Goal: Task Accomplishment & Management: Manage account settings

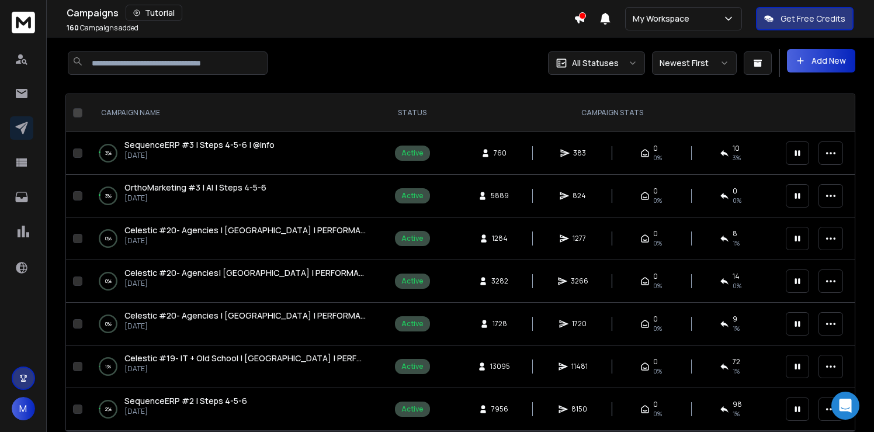
click at [203, 70] on input at bounding box center [168, 62] width 200 height 23
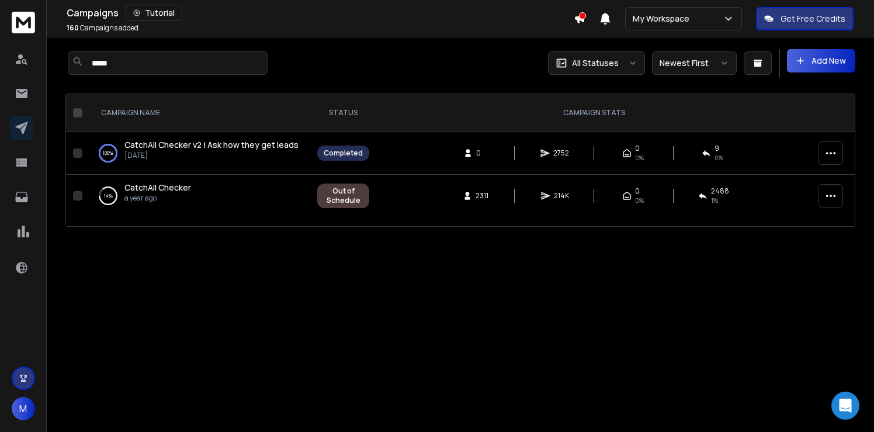
type input "*****"
click at [180, 190] on span "CatchAll Checker" at bounding box center [157, 187] width 67 height 11
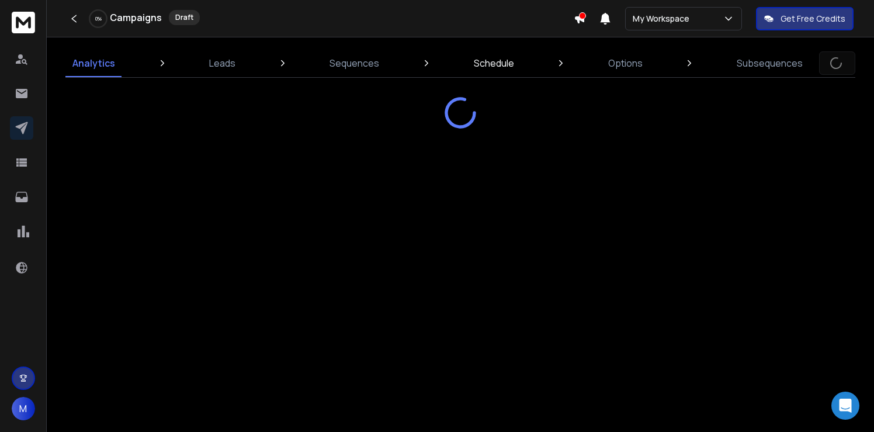
click at [486, 66] on p "Schedule" at bounding box center [494, 63] width 40 height 14
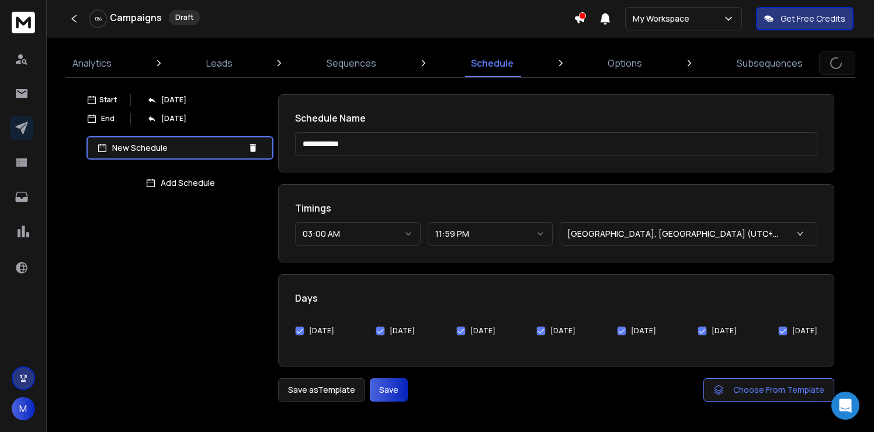
click at [186, 122] on p "Wed Oct 08 2025" at bounding box center [173, 118] width 25 height 9
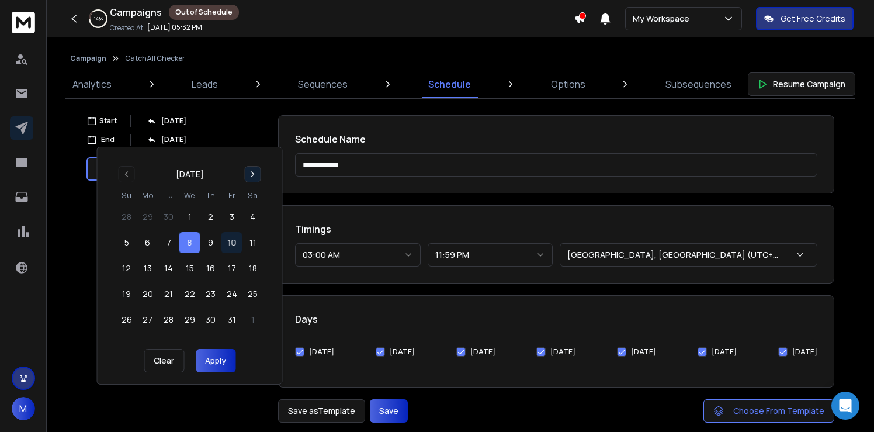
click at [252, 176] on icon "Go to next month" at bounding box center [253, 174] width 2 height 5
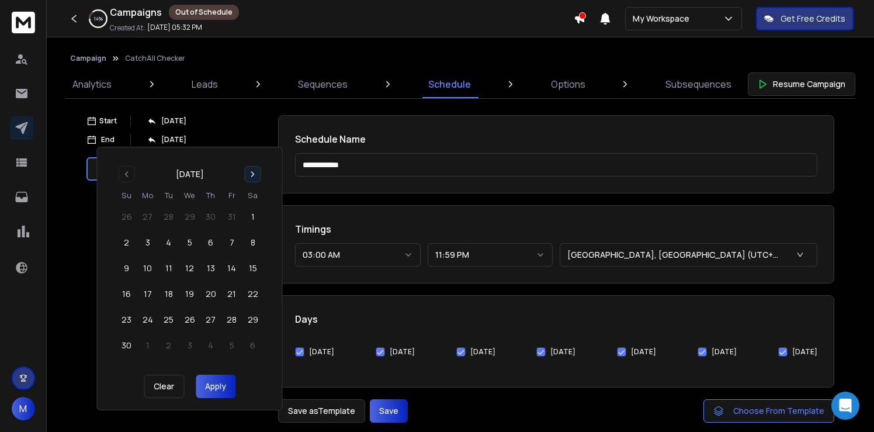
click at [252, 176] on icon "Go to next month" at bounding box center [253, 174] width 2 height 5
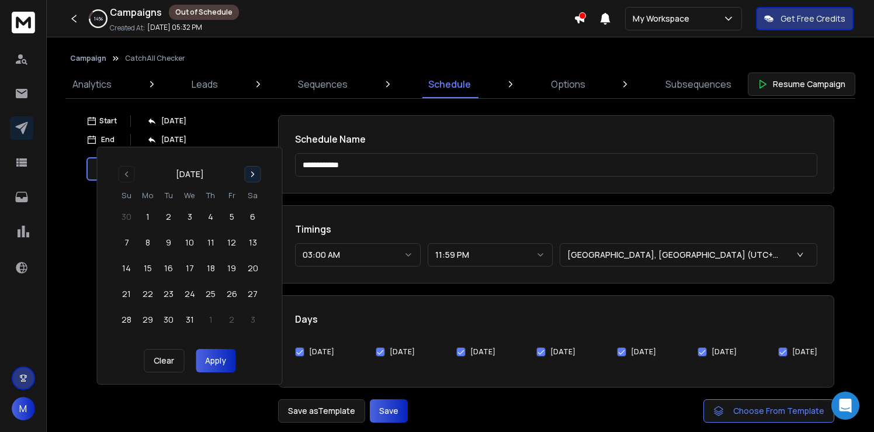
click at [252, 176] on icon "Go to next month" at bounding box center [253, 174] width 2 height 5
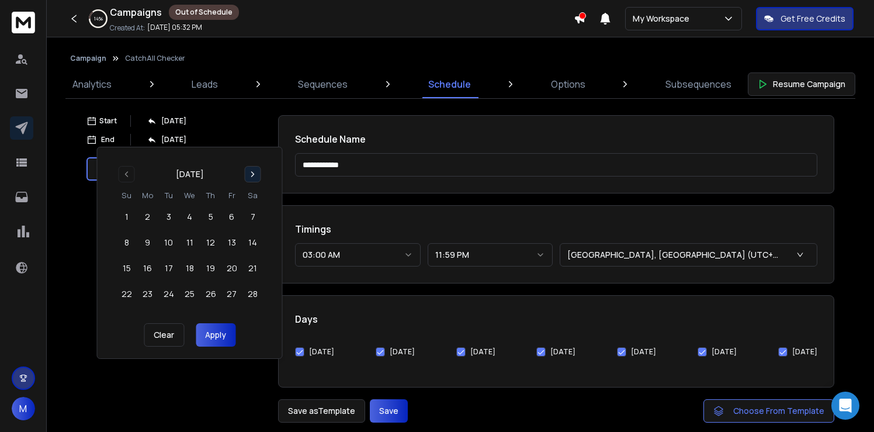
click at [252, 176] on icon "Go to next month" at bounding box center [253, 174] width 2 height 5
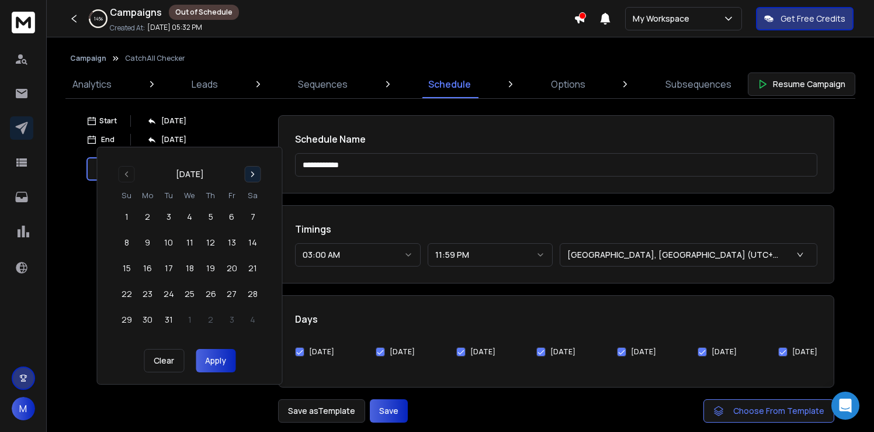
click at [252, 176] on icon "Go to next month" at bounding box center [253, 174] width 2 height 5
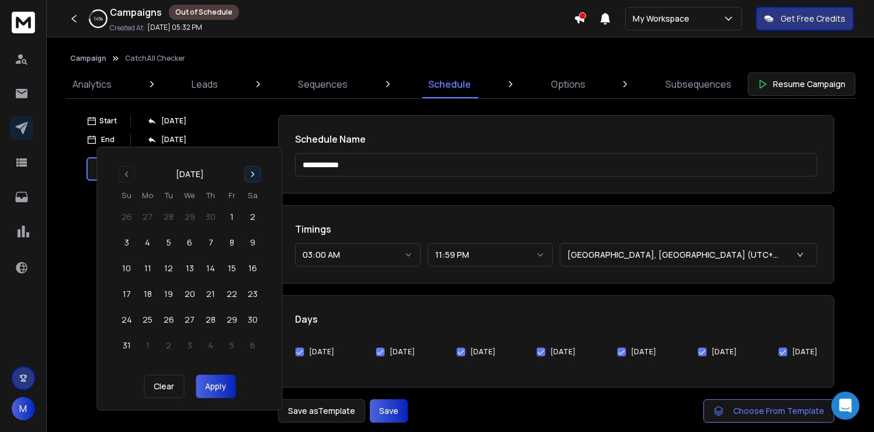
click at [252, 176] on icon "Go to next month" at bounding box center [253, 174] width 2 height 5
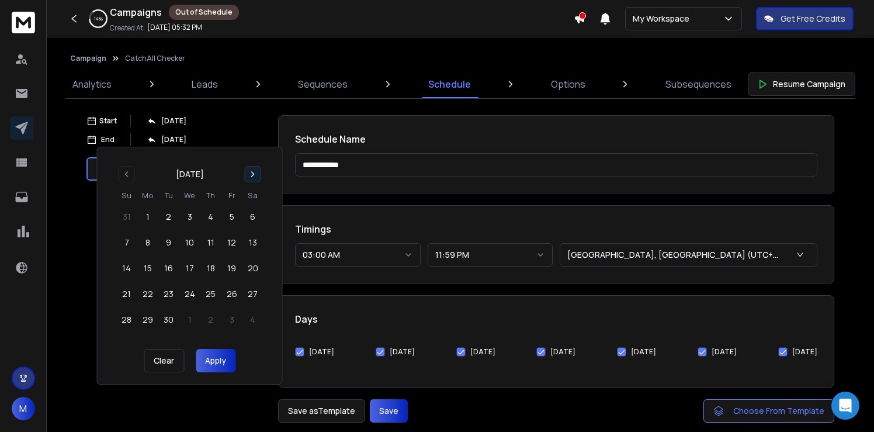
click at [252, 176] on icon "Go to next month" at bounding box center [253, 174] width 2 height 5
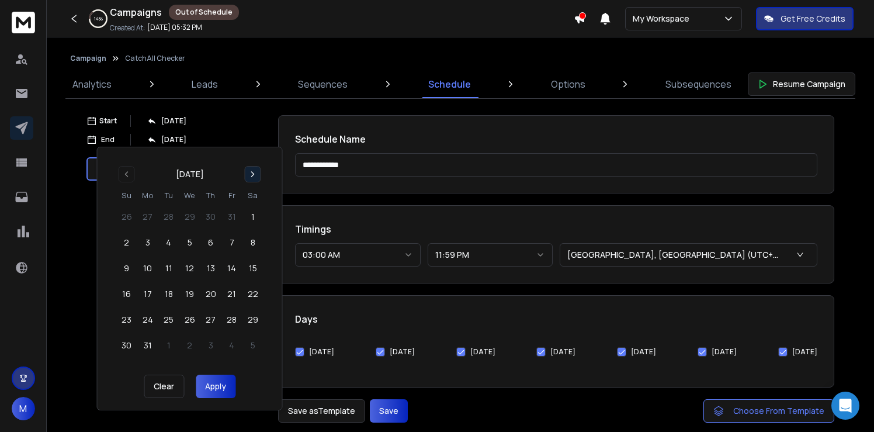
click at [252, 176] on icon "Go to next month" at bounding box center [253, 174] width 2 height 5
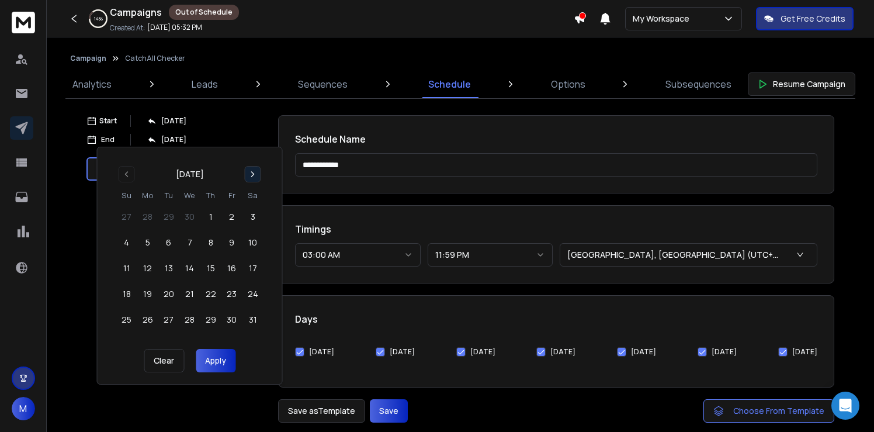
click at [252, 176] on icon "Go to next month" at bounding box center [253, 174] width 2 height 5
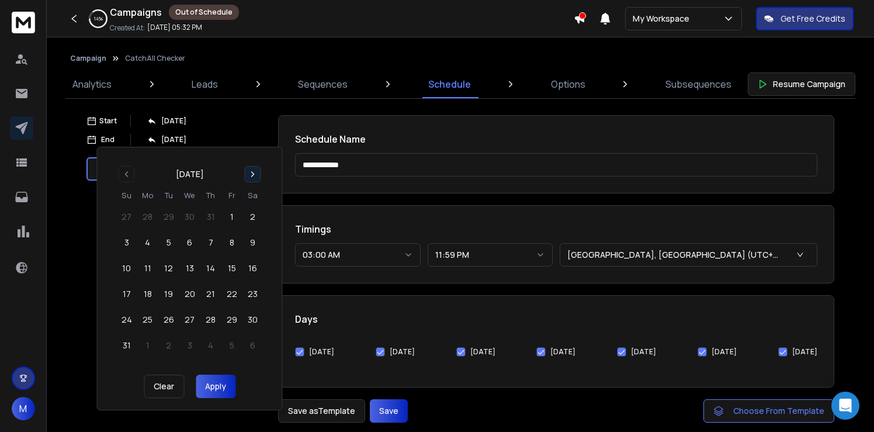
click at [252, 176] on icon "Go to next month" at bounding box center [253, 174] width 2 height 5
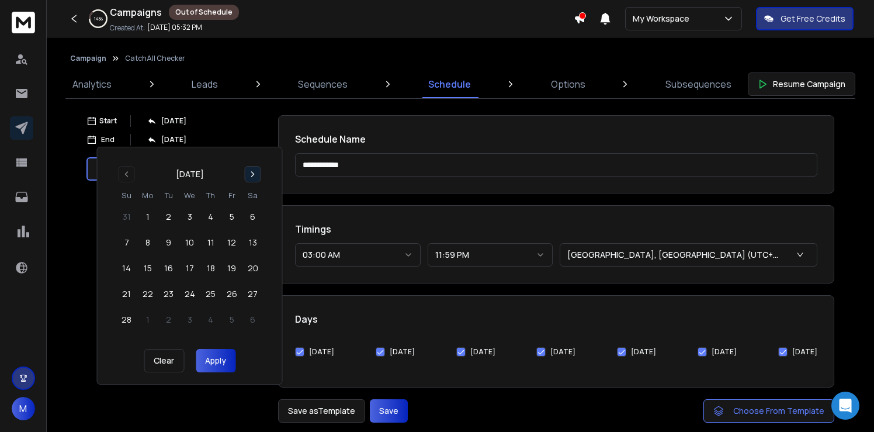
click at [252, 176] on icon "Go to next month" at bounding box center [253, 174] width 2 height 5
click at [166, 353] on button "Clear" at bounding box center [164, 360] width 40 height 23
click at [252, 176] on icon "Go to next month" at bounding box center [252, 173] width 9 height 9
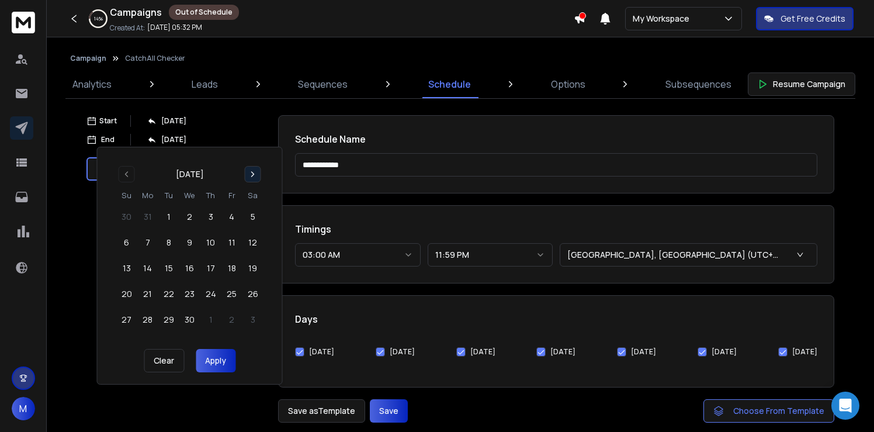
click at [252, 176] on icon "Go to next month" at bounding box center [252, 173] width 9 height 9
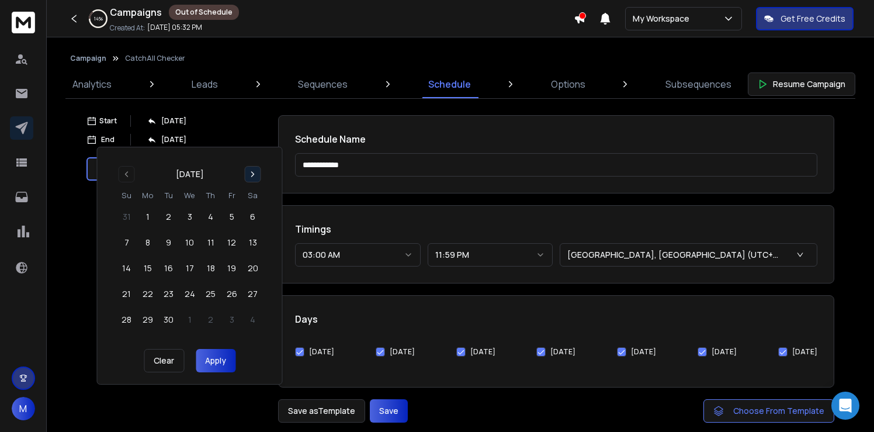
click at [252, 176] on icon "Go to next month" at bounding box center [252, 173] width 9 height 9
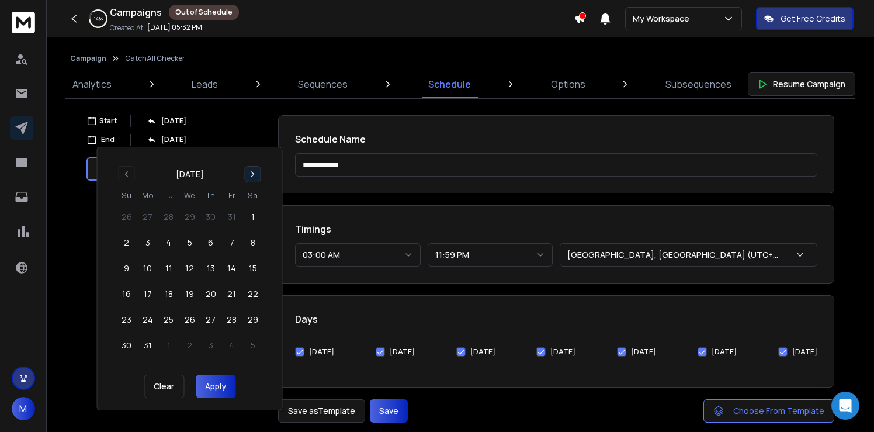
click at [252, 176] on icon "Go to next month" at bounding box center [252, 173] width 9 height 9
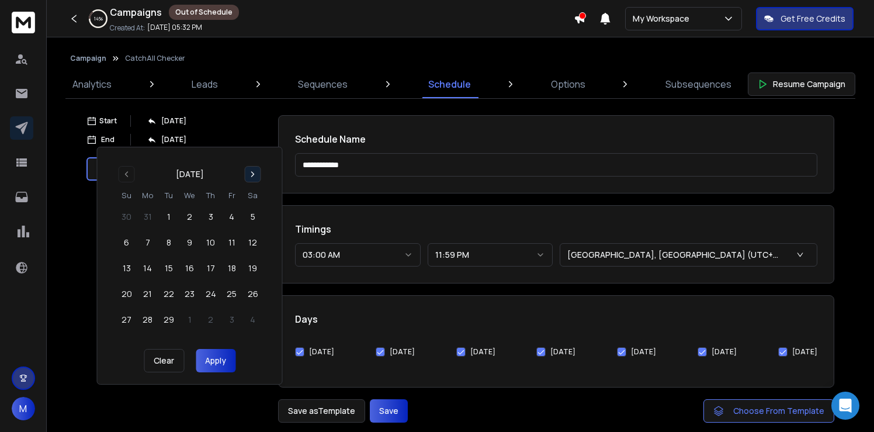
click at [252, 176] on icon "Go to next month" at bounding box center [252, 173] width 9 height 9
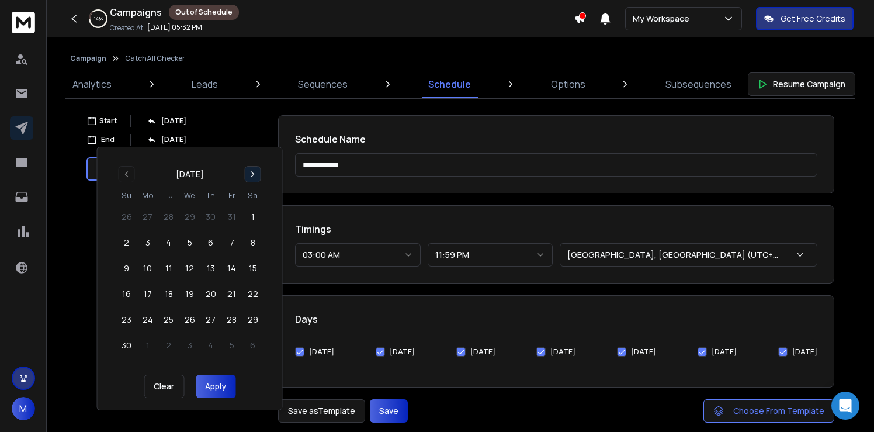
click at [252, 176] on icon "Go to next month" at bounding box center [252, 173] width 9 height 9
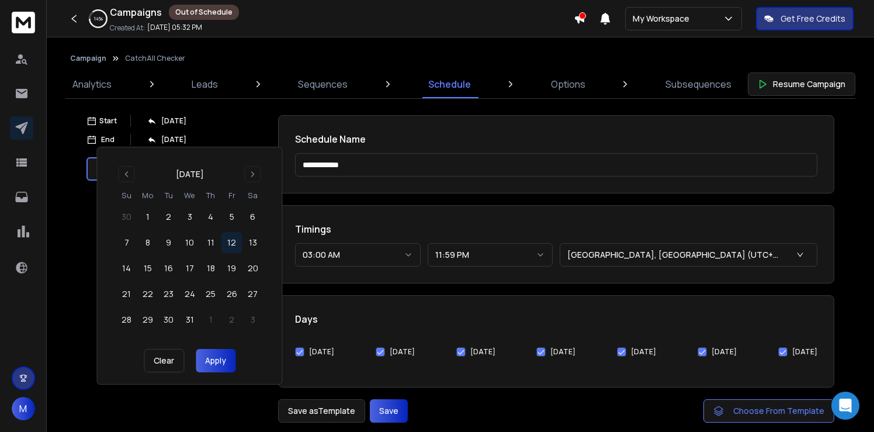
click at [234, 238] on button "12" at bounding box center [231, 242] width 21 height 21
click at [212, 350] on button "Apply" at bounding box center [216, 360] width 40 height 23
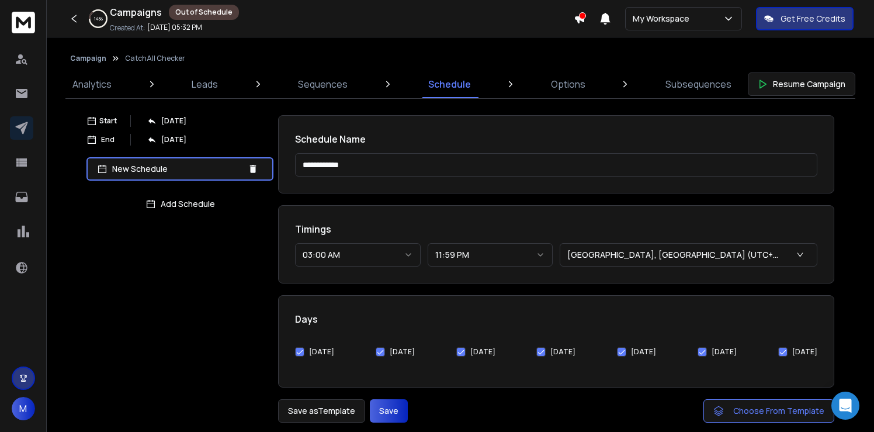
click at [391, 416] on button "Save" at bounding box center [389, 410] width 38 height 23
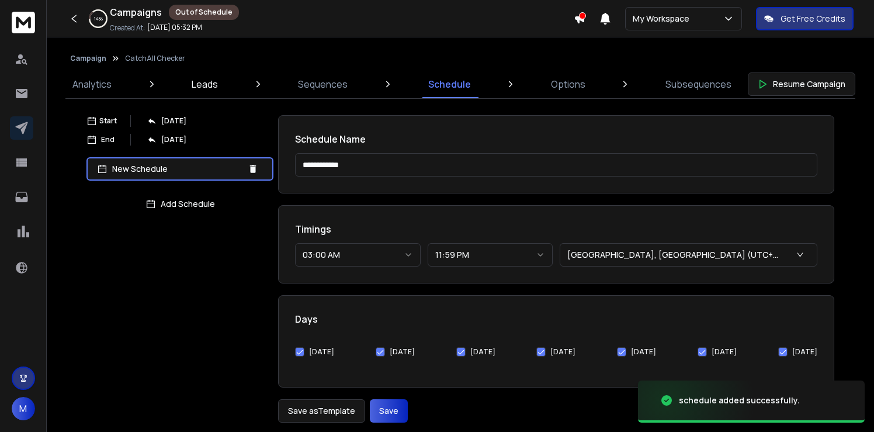
click at [198, 84] on p "Leads" at bounding box center [205, 84] width 26 height 14
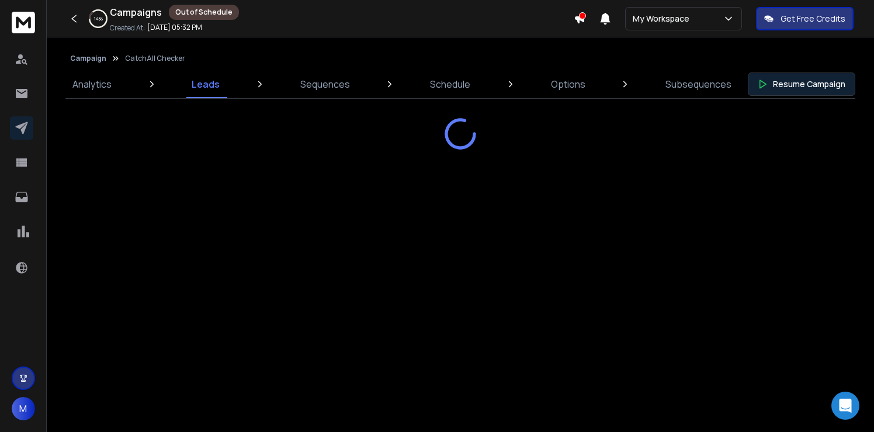
click at [803, 91] on button "Resume Campaign" at bounding box center [801, 83] width 107 height 23
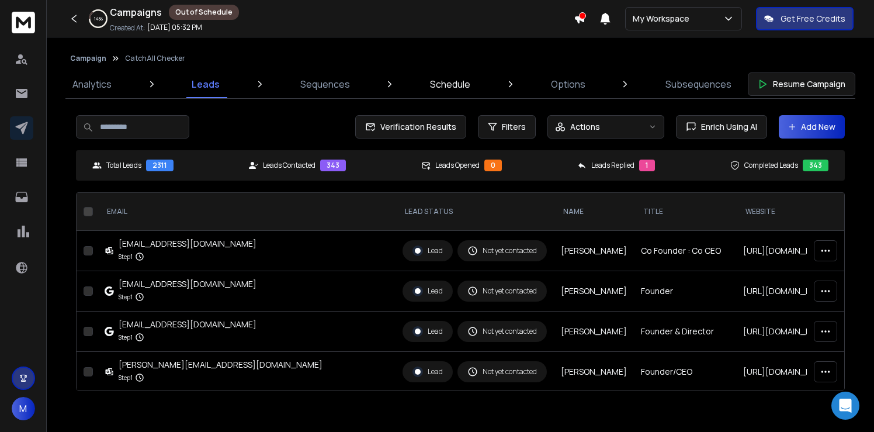
click at [454, 79] on p "Schedule" at bounding box center [450, 84] width 40 height 14
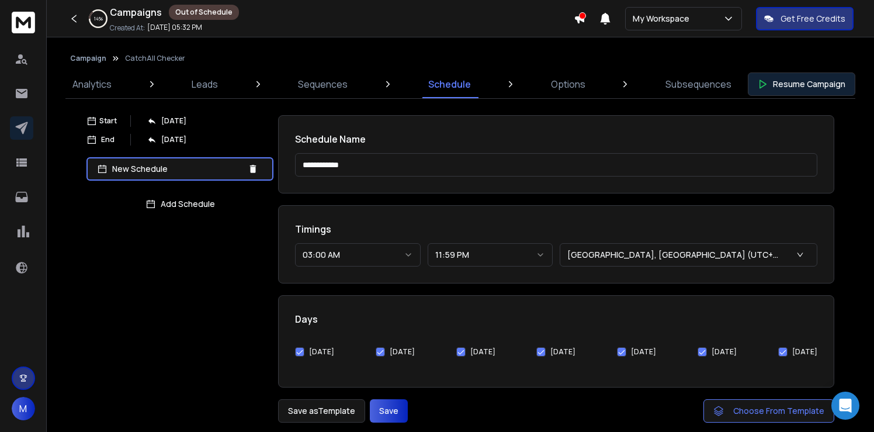
click at [786, 81] on button "Resume Campaign" at bounding box center [801, 83] width 107 height 23
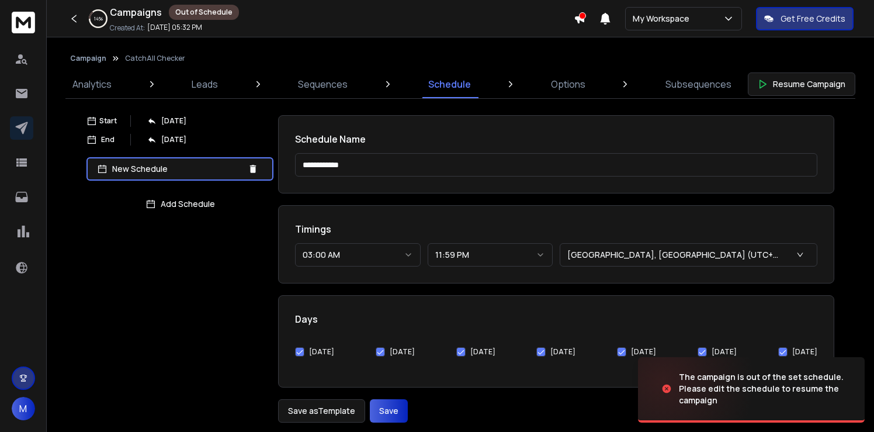
click at [392, 410] on button "Save" at bounding box center [389, 410] width 38 height 23
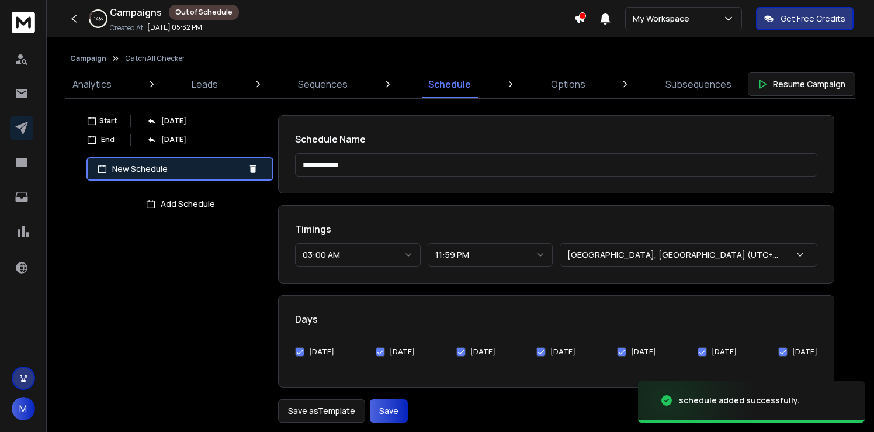
click at [172, 164] on p "New Schedule" at bounding box center [177, 169] width 131 height 12
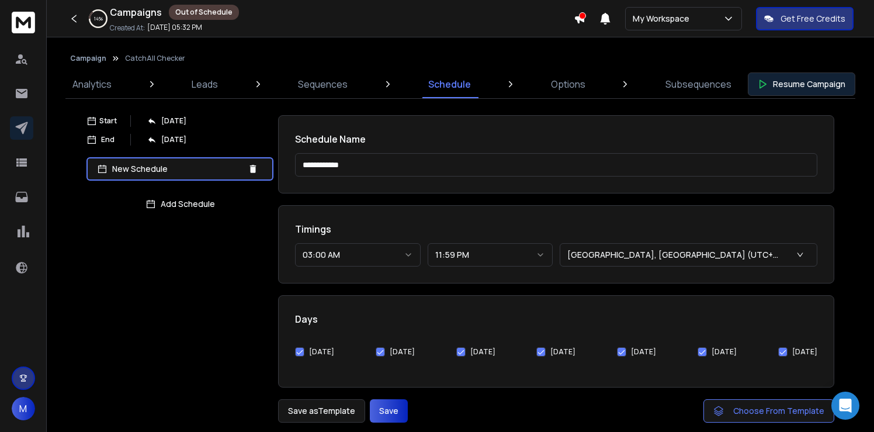
click at [785, 84] on button "Resume Campaign" at bounding box center [801, 83] width 107 height 23
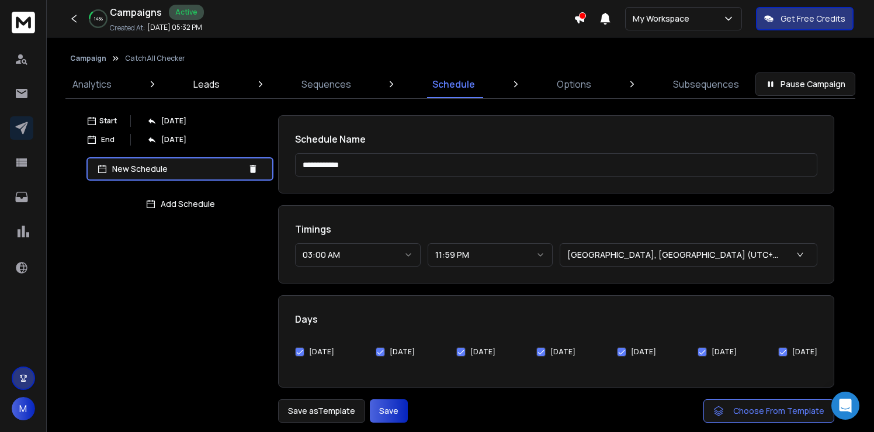
click at [218, 77] on p "Leads" at bounding box center [206, 84] width 26 height 14
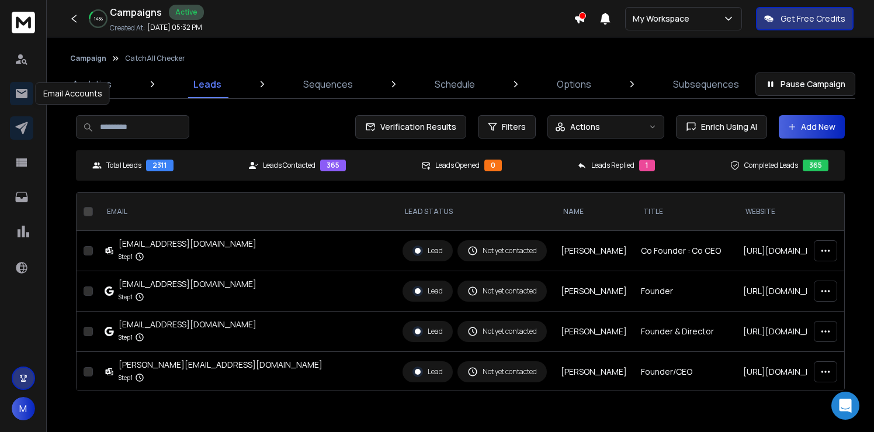
click at [18, 98] on icon at bounding box center [22, 93] width 12 height 9
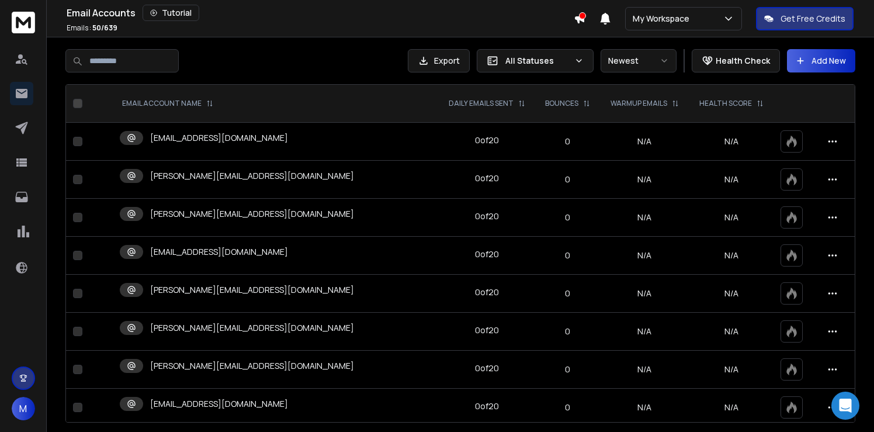
click at [162, 71] on input at bounding box center [121, 60] width 113 height 23
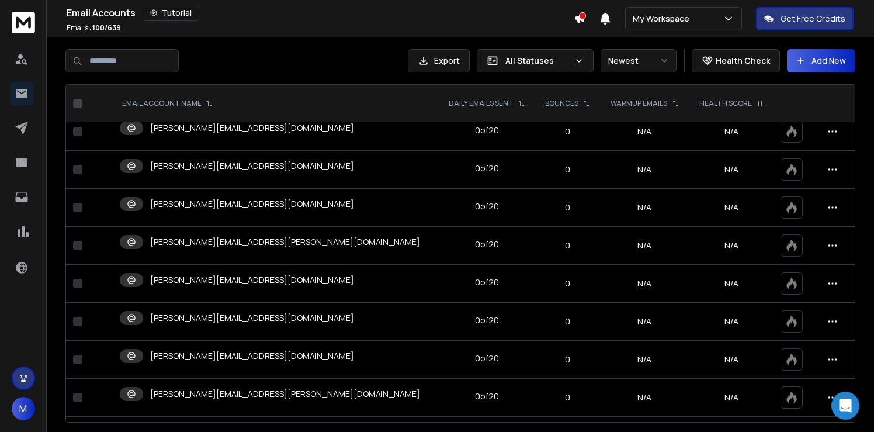
scroll to position [2937, 0]
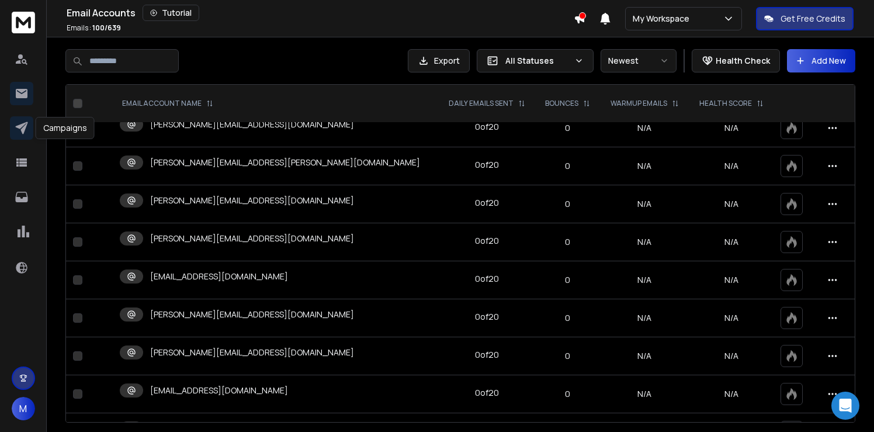
click at [27, 132] on icon at bounding box center [22, 128] width 14 height 14
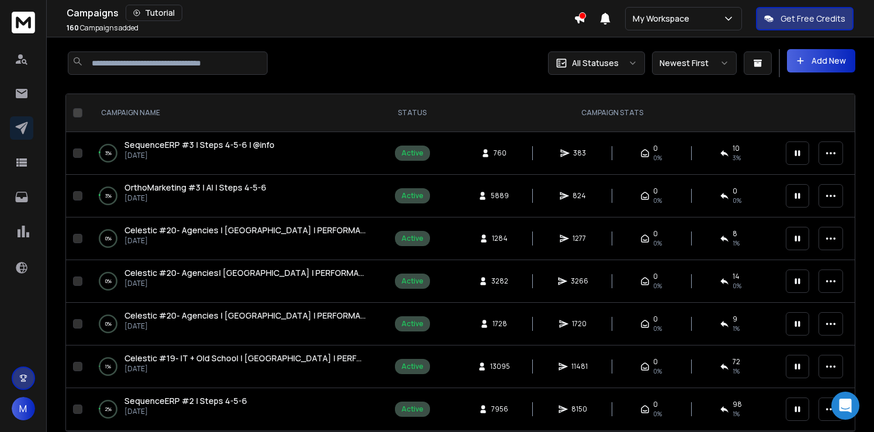
click at [106, 65] on input at bounding box center [168, 62] width 200 height 23
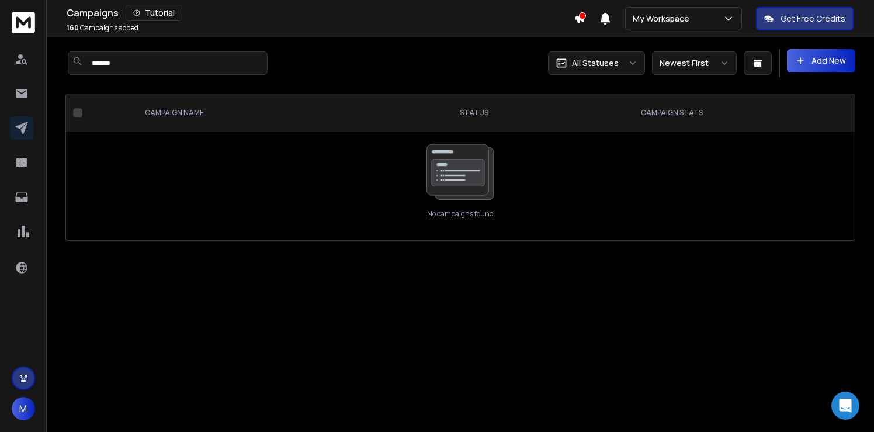
type input "******"
click at [18, 121] on icon at bounding box center [22, 128] width 14 height 14
click at [21, 127] on icon at bounding box center [21, 128] width 12 height 12
click at [109, 67] on input "******" at bounding box center [168, 62] width 200 height 23
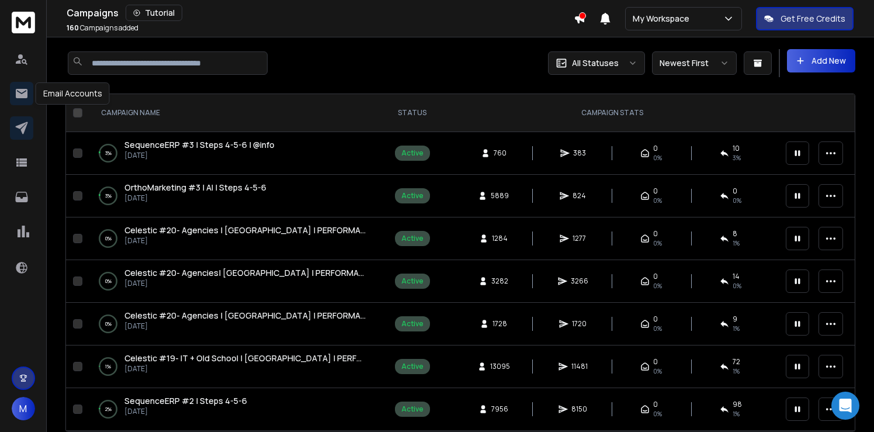
click at [31, 95] on link at bounding box center [21, 93] width 23 height 23
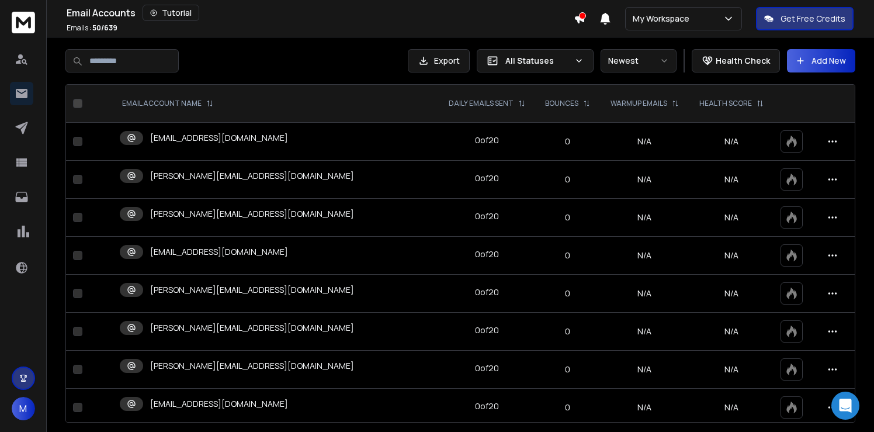
click at [105, 60] on input at bounding box center [121, 60] width 113 height 23
type input "*******"
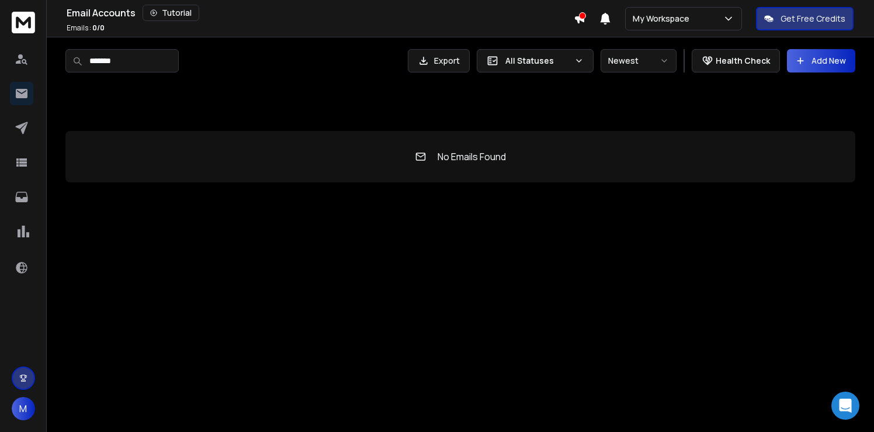
click at [103, 60] on input "*******" at bounding box center [121, 60] width 113 height 23
type input "********"
click at [33, 86] on link at bounding box center [21, 93] width 23 height 23
click at [30, 89] on link at bounding box center [21, 93] width 23 height 23
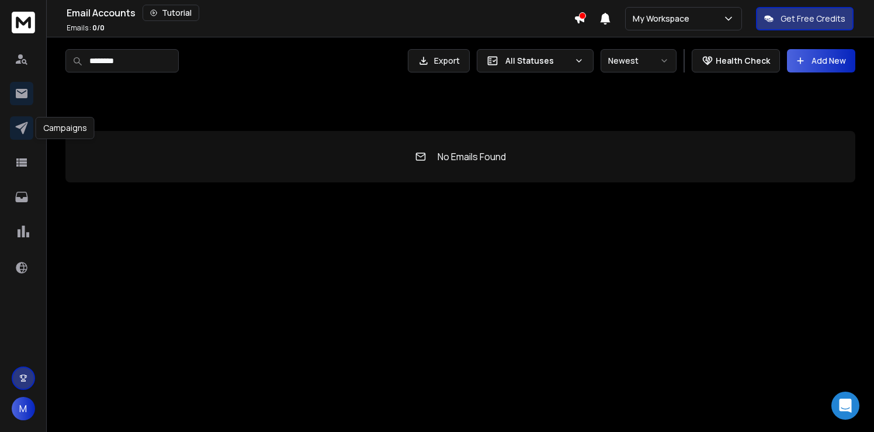
click at [25, 123] on icon at bounding box center [21, 128] width 12 height 12
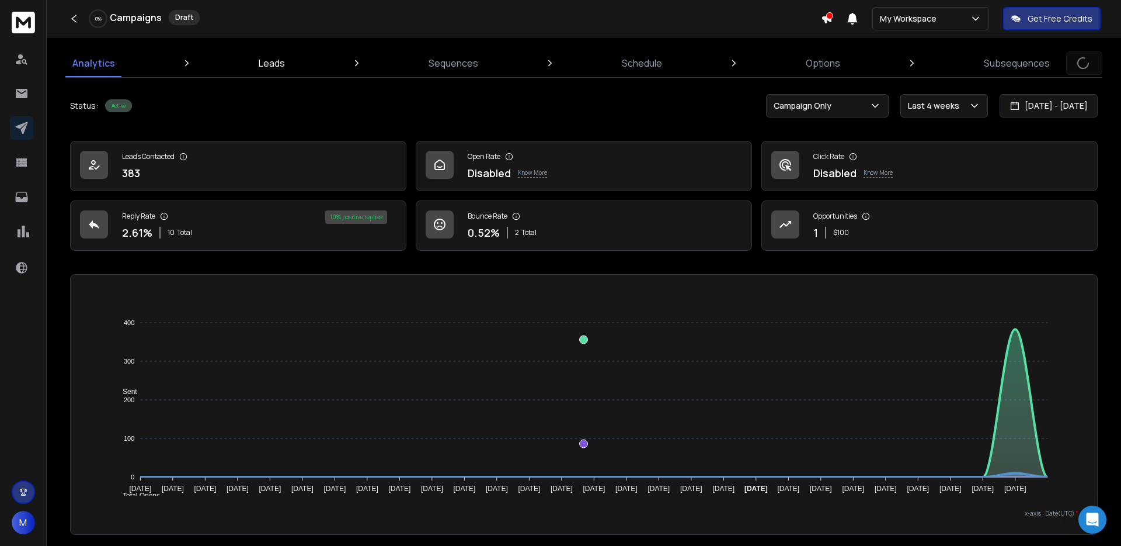
click at [278, 65] on p "Leads" at bounding box center [272, 63] width 26 height 14
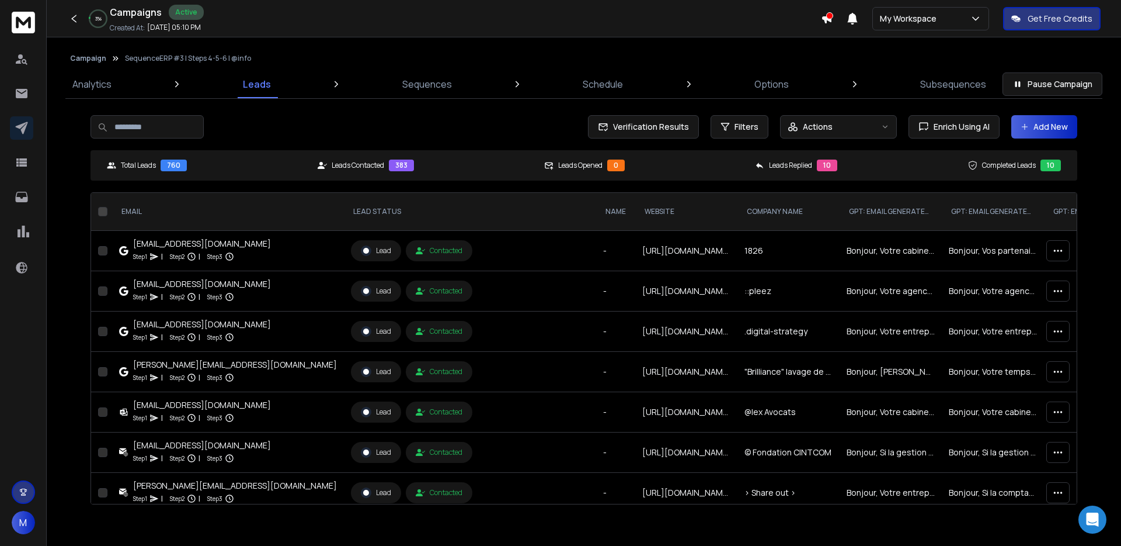
click at [1037, 125] on button "Add New" at bounding box center [1045, 126] width 66 height 23
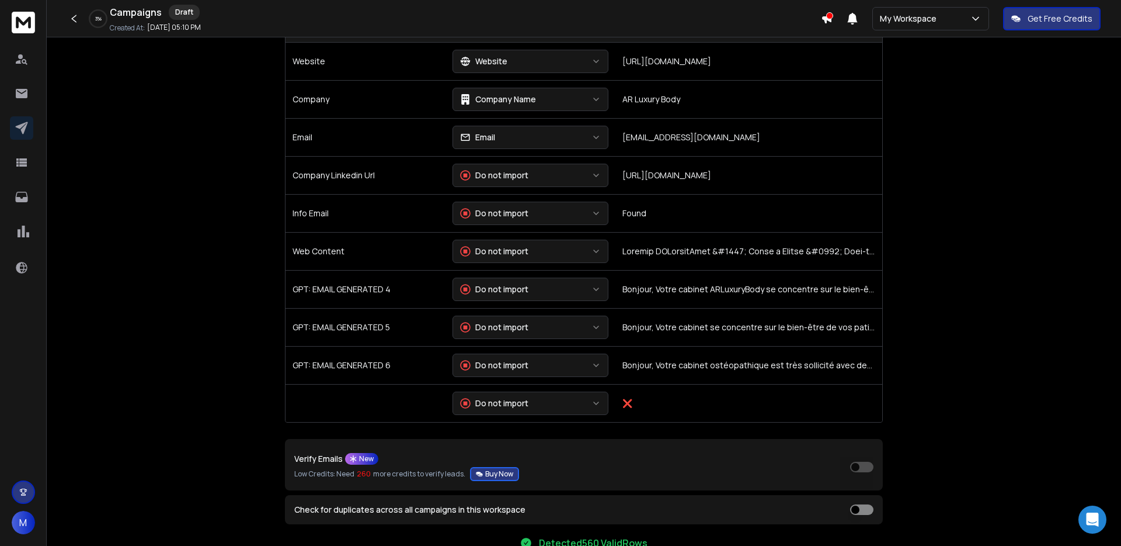
scroll to position [215, 0]
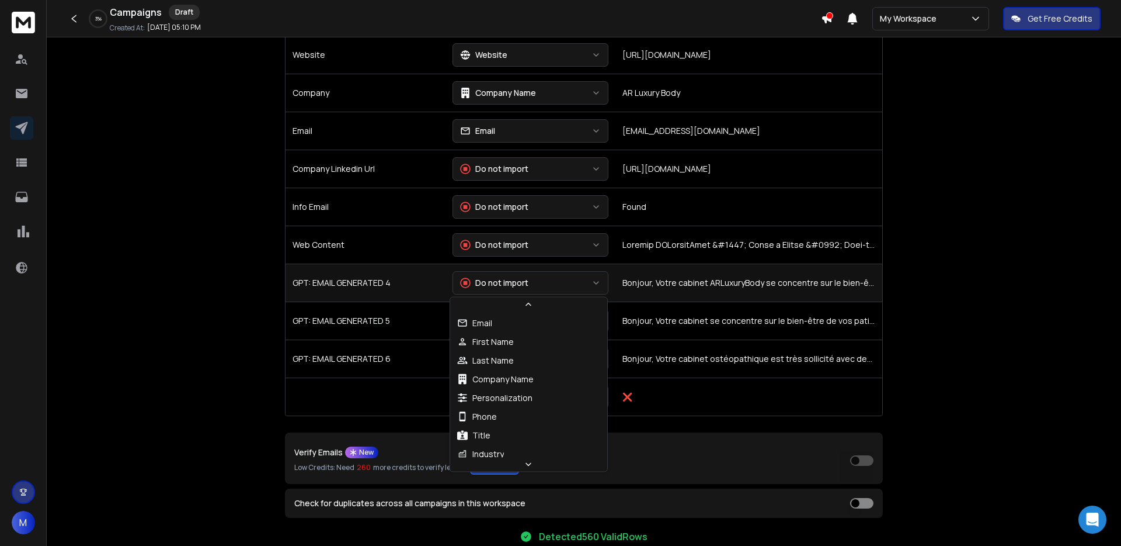
click at [523, 282] on div "Do not import" at bounding box center [494, 283] width 68 height 12
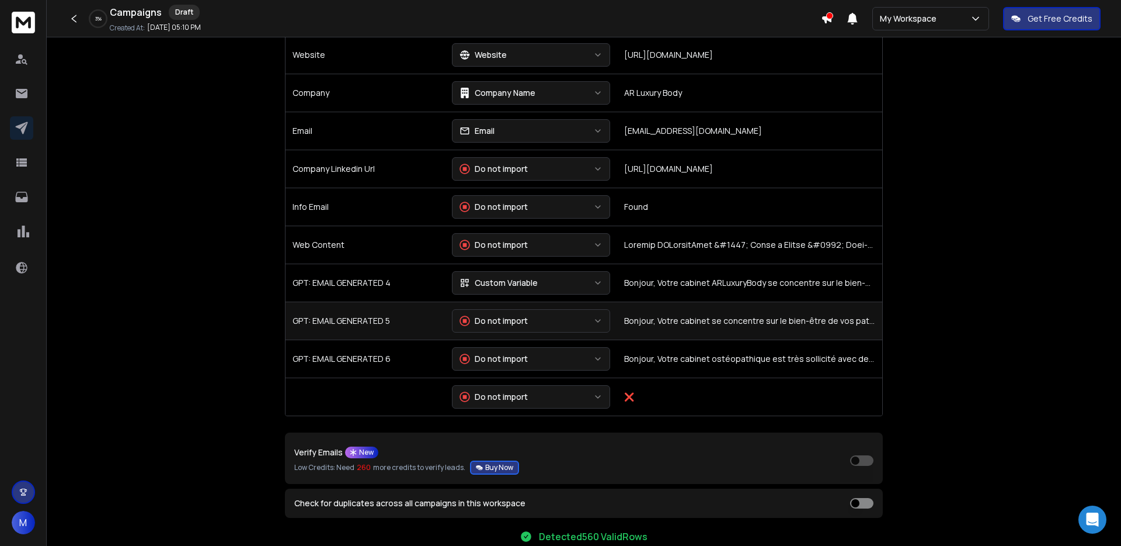
click at [511, 311] on button "Do not import" at bounding box center [531, 320] width 158 height 23
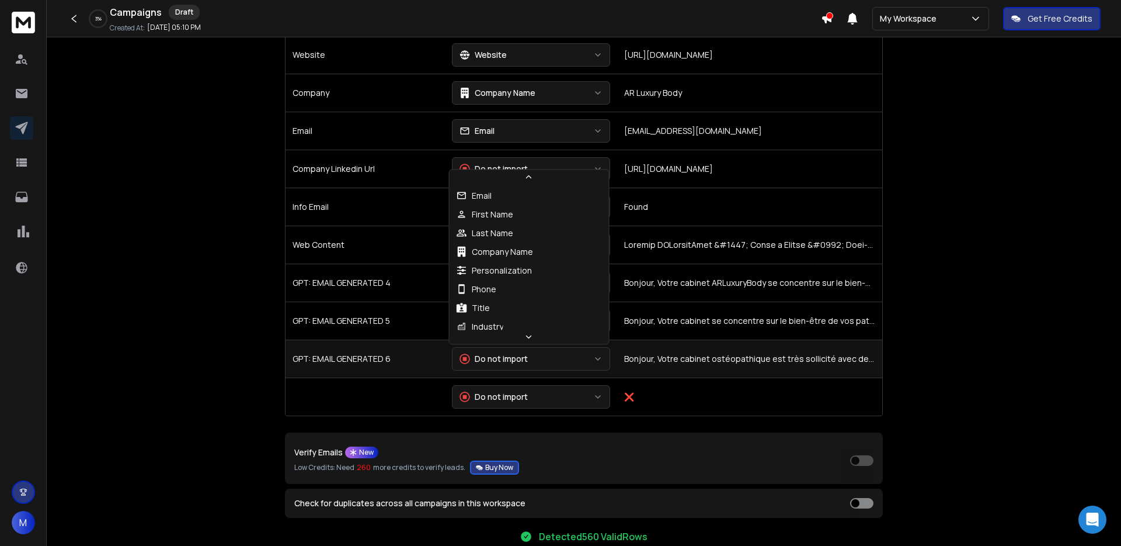
click at [510, 351] on button "Do not import" at bounding box center [531, 358] width 158 height 23
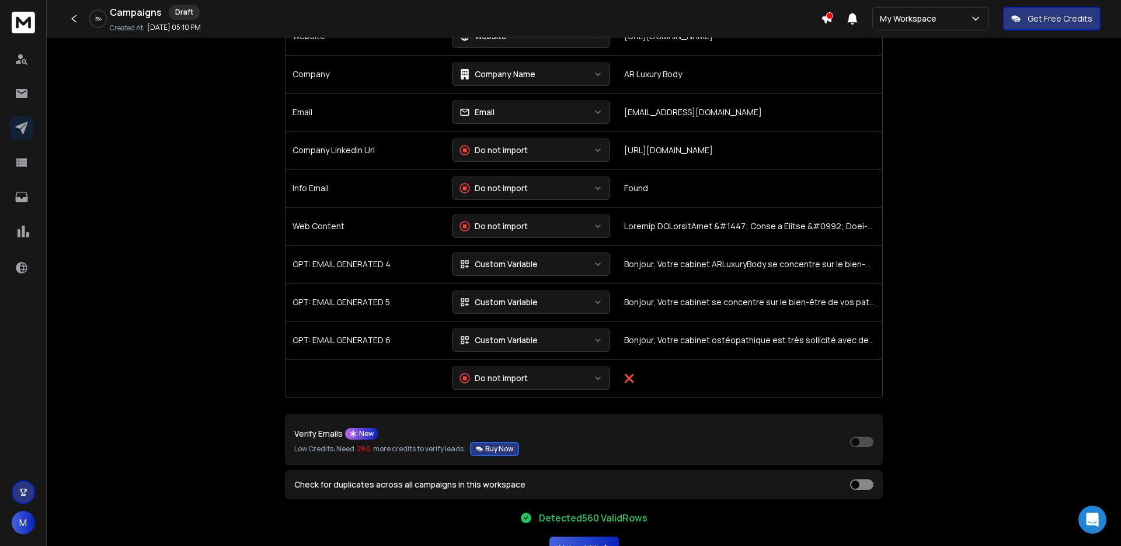
scroll to position [266, 0]
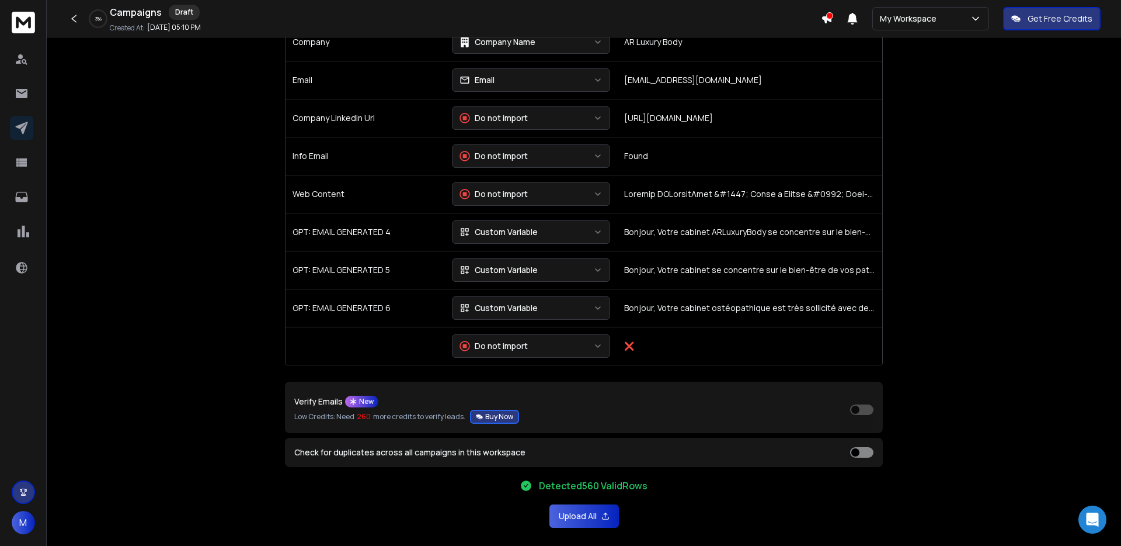
click at [598, 515] on button "Upload All" at bounding box center [585, 515] width 70 height 23
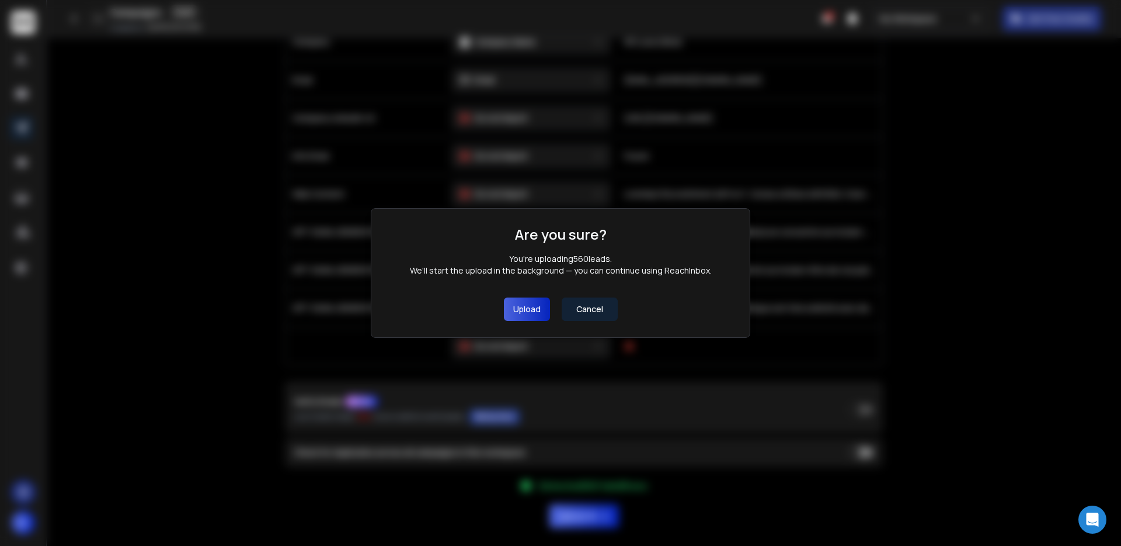
click at [534, 307] on button "Upload" at bounding box center [527, 308] width 46 height 23
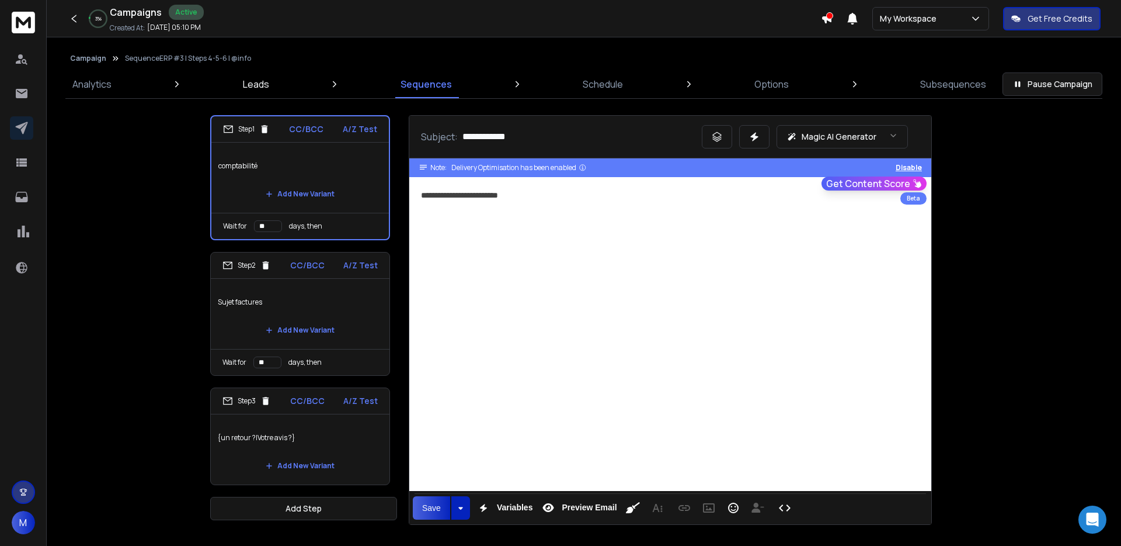
click at [252, 84] on p "Leads" at bounding box center [256, 84] width 26 height 14
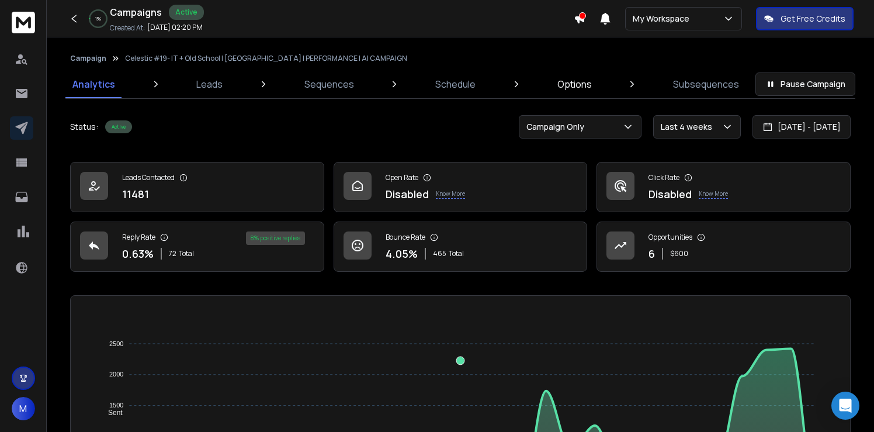
click at [582, 78] on p "Options" at bounding box center [574, 84] width 34 height 14
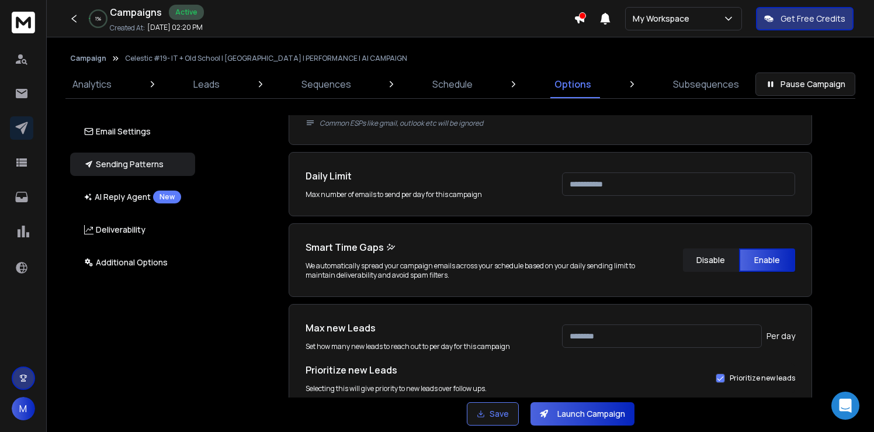
scroll to position [524, 0]
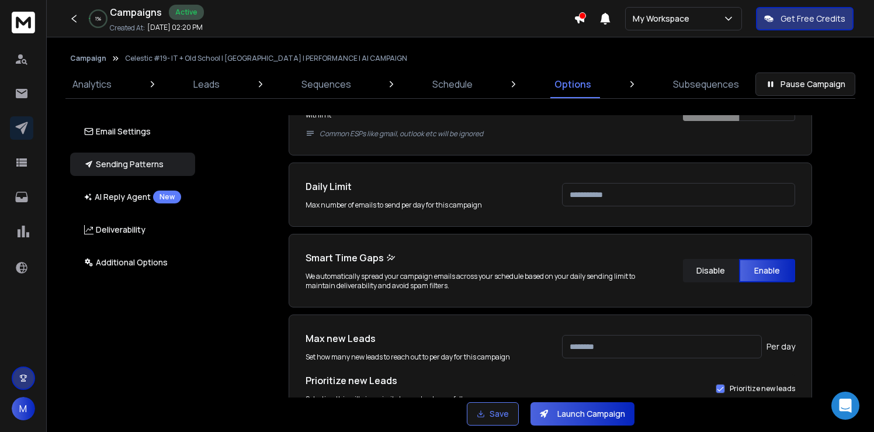
drag, startPoint x: 573, startPoint y: 343, endPoint x: 564, endPoint y: 343, distance: 8.8
click at [565, 343] on input "****" at bounding box center [662, 346] width 200 height 23
type input "****"
click at [491, 411] on button "Save" at bounding box center [493, 413] width 52 height 23
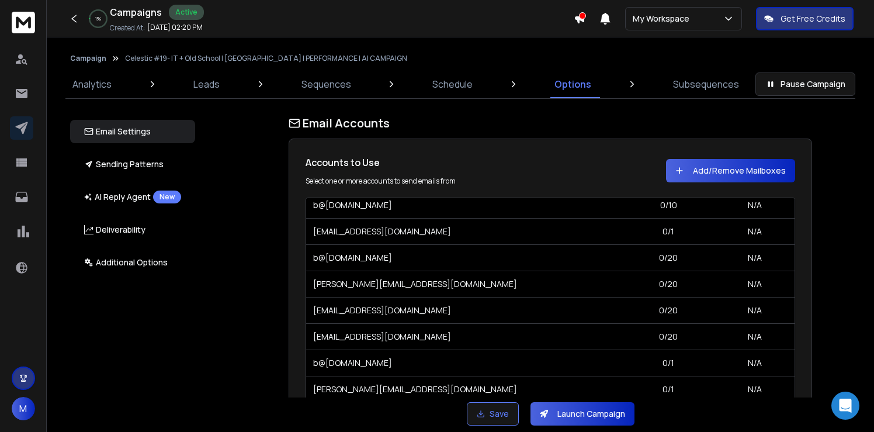
scroll to position [4503, 0]
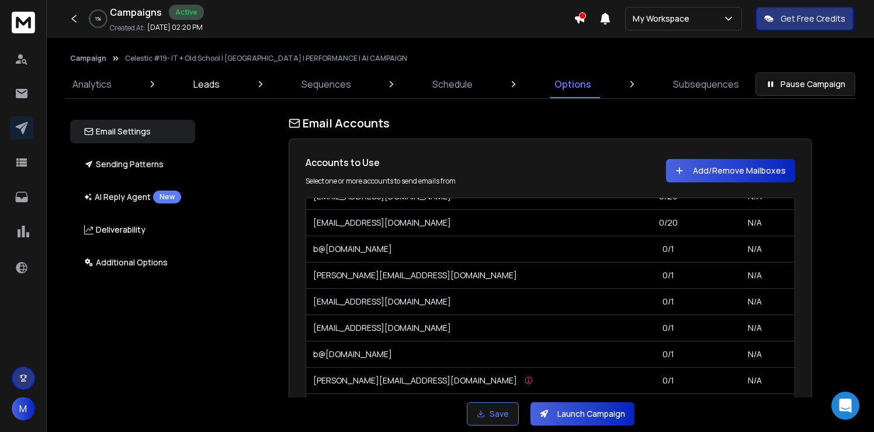
click at [205, 89] on p "Leads" at bounding box center [206, 84] width 26 height 14
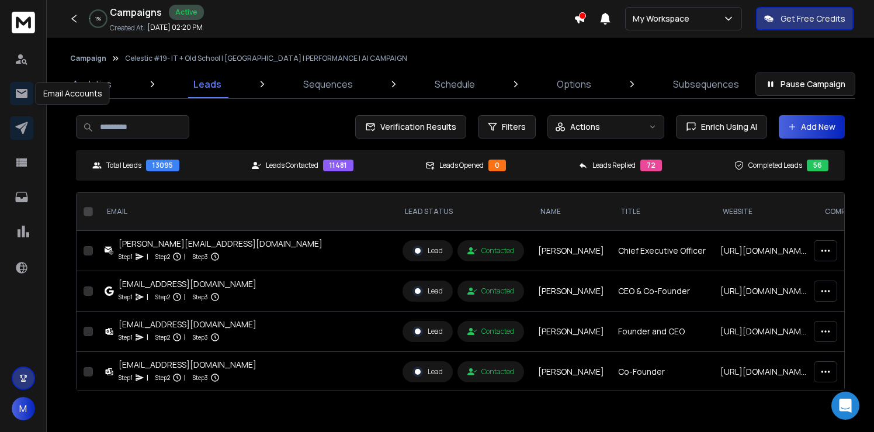
click at [19, 94] on icon at bounding box center [22, 93] width 12 height 9
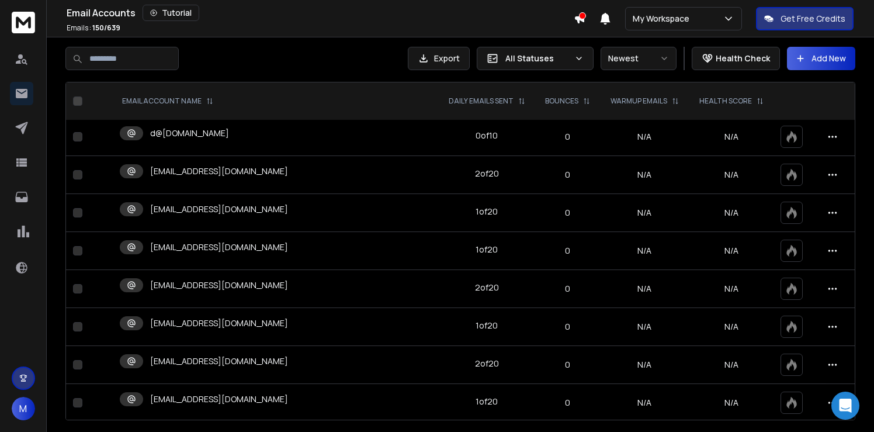
scroll to position [5424, 0]
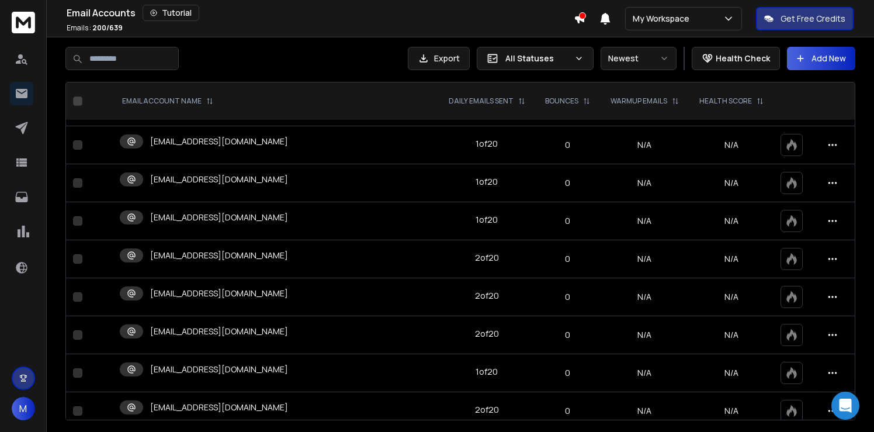
click at [131, 67] on input at bounding box center [121, 58] width 113 height 23
type input "*******"
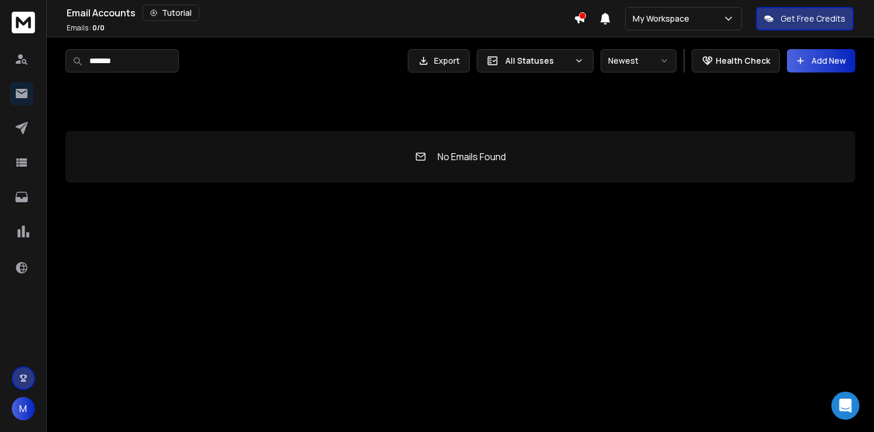
click at [121, 67] on input "*******" at bounding box center [121, 60] width 113 height 23
type input "****"
click at [110, 65] on input "****" at bounding box center [121, 60] width 113 height 23
type input "**********"
click at [106, 65] on input "**********" at bounding box center [121, 60] width 113 height 23
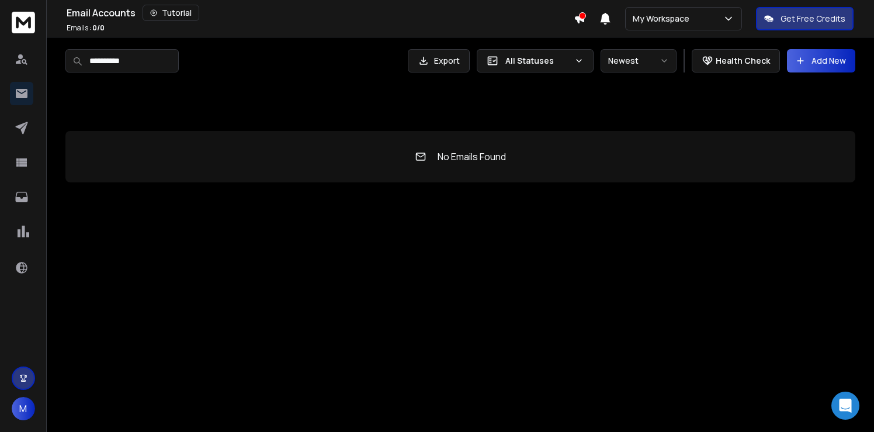
click at [106, 65] on input "**********" at bounding box center [121, 60] width 113 height 23
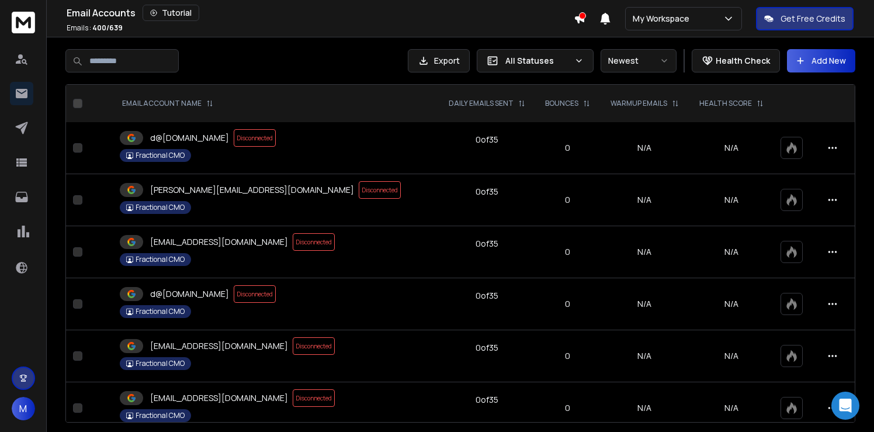
scroll to position [13880, 0]
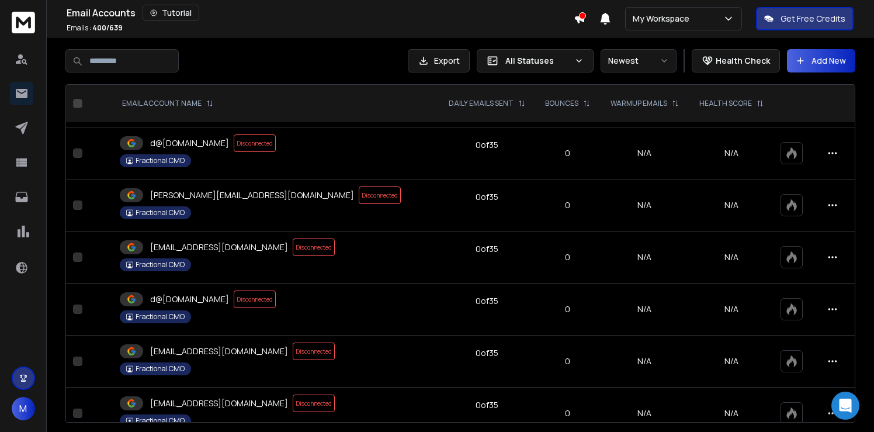
click at [123, 59] on input at bounding box center [121, 60] width 113 height 23
type input "**********"
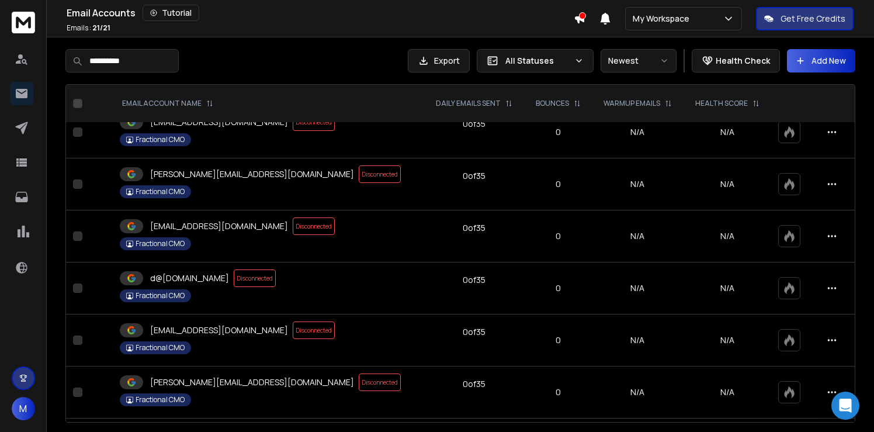
scroll to position [0, 0]
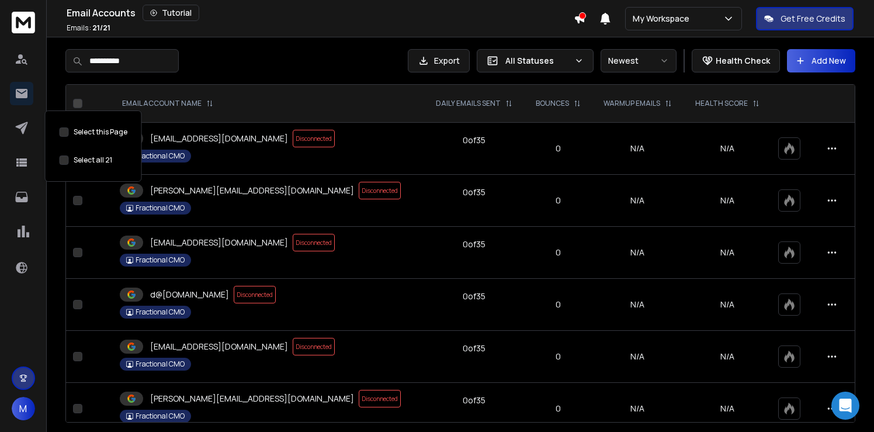
click at [75, 106] on button "Select this Page" at bounding box center [77, 103] width 9 height 9
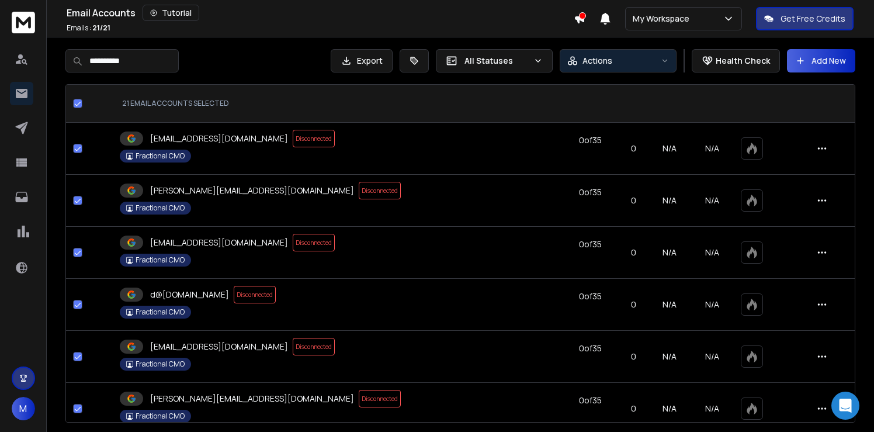
click at [607, 64] on p "Actions" at bounding box center [597, 61] width 30 height 12
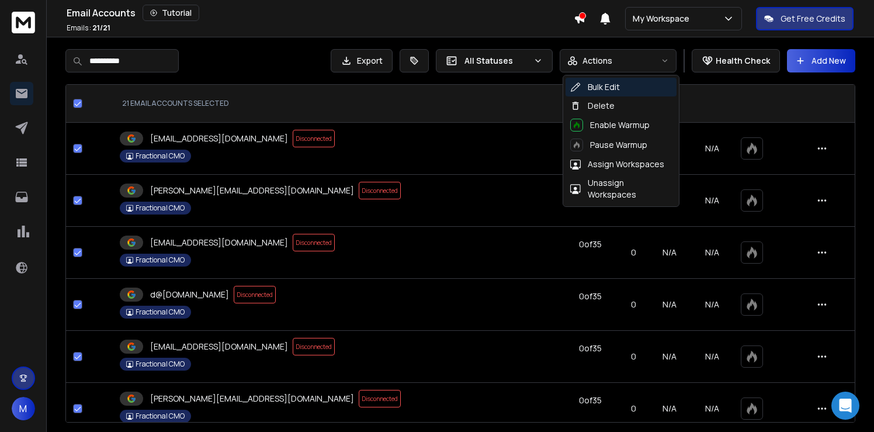
click at [498, 88] on th "21 EMAIL ACCOUNTS SELECTED" at bounding box center [338, 104] width 450 height 38
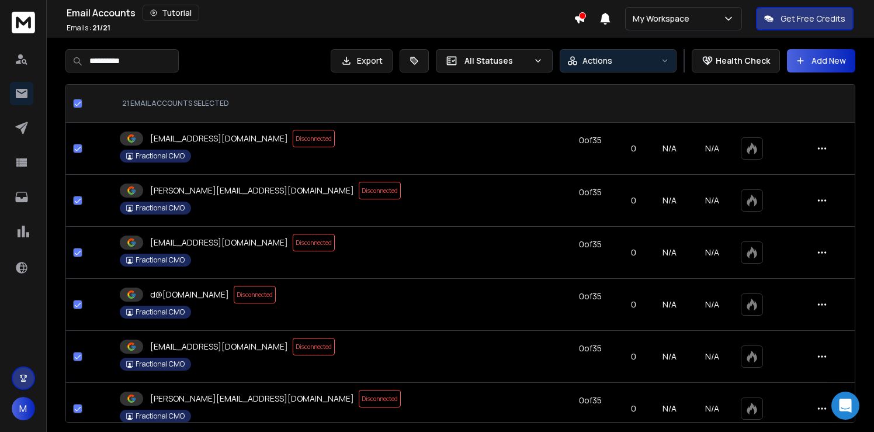
click at [631, 67] on button "Actions" at bounding box center [618, 60] width 117 height 23
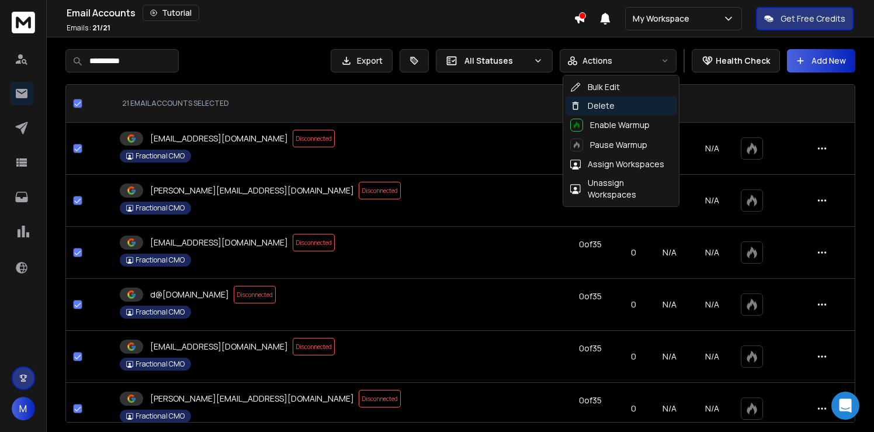
click at [606, 102] on div "Delete" at bounding box center [592, 106] width 44 height 12
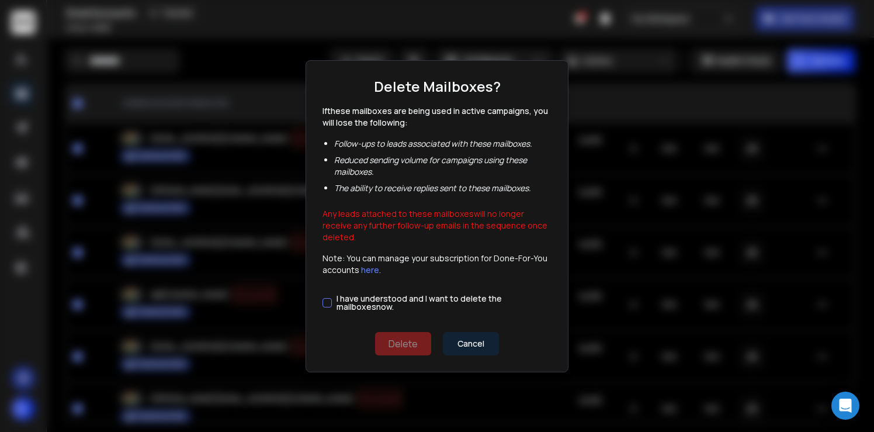
click at [439, 294] on label "I have understood and I want to delete the mailbox es now." at bounding box center [443, 302] width 215 height 16
click at [332, 298] on button "I have understood and I want to delete the mailbox es now." at bounding box center [326, 302] width 9 height 9
click at [398, 339] on button "Delete" at bounding box center [403, 343] width 56 height 23
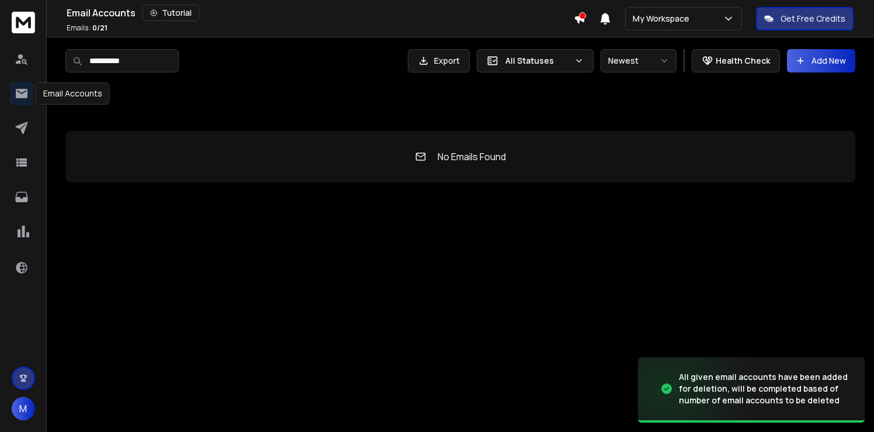
click at [24, 100] on icon at bounding box center [22, 93] width 14 height 14
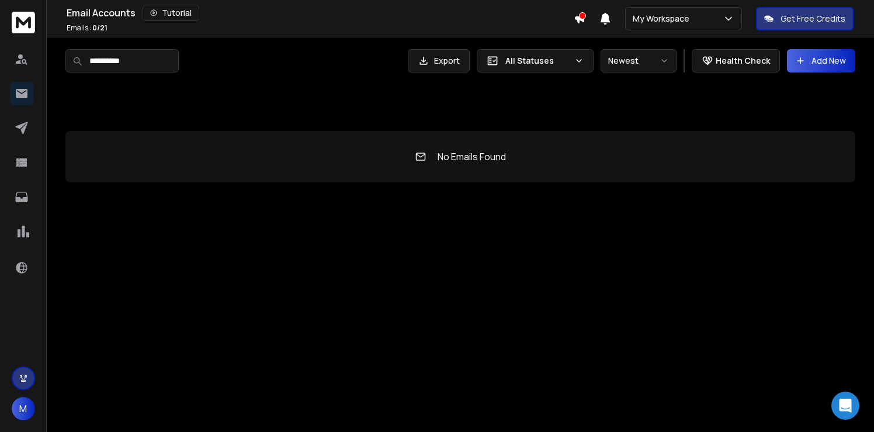
click at [91, 67] on input "**********" at bounding box center [121, 60] width 113 height 23
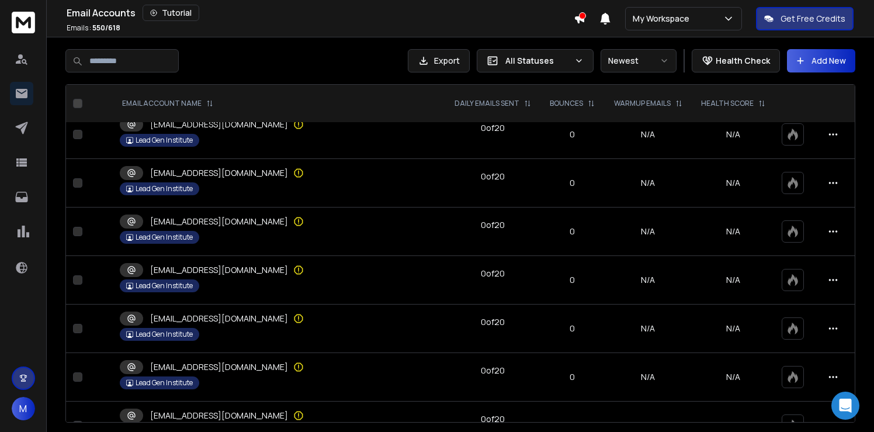
scroll to position [20929, 0]
